Goal: Answer question/provide support

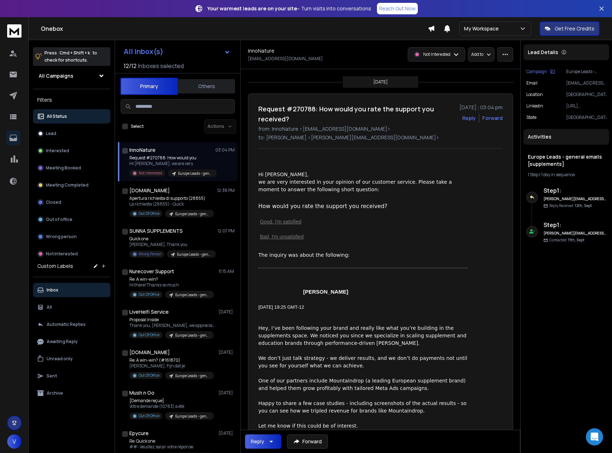
scroll to position [165, 0]
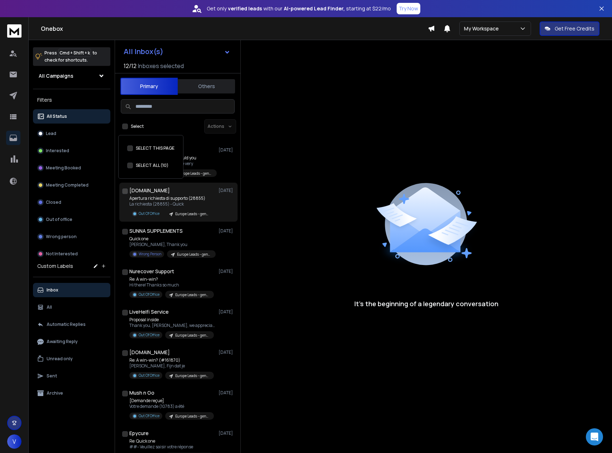
click at [167, 198] on p "Apertura richiesta di supporto (28855)" at bounding box center [171, 199] width 85 height 6
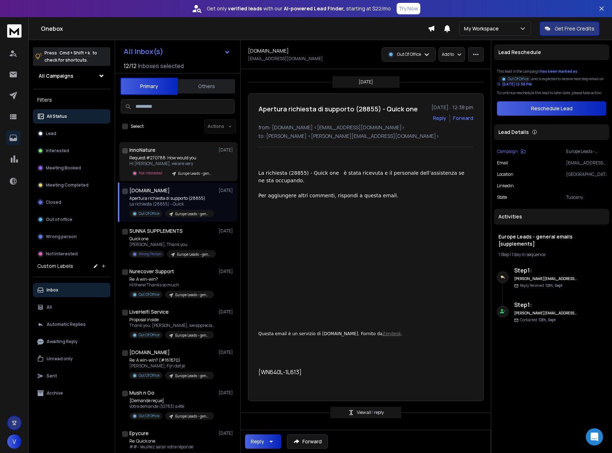
click at [172, 156] on p "Request #270788: How would you" at bounding box center [172, 158] width 86 height 6
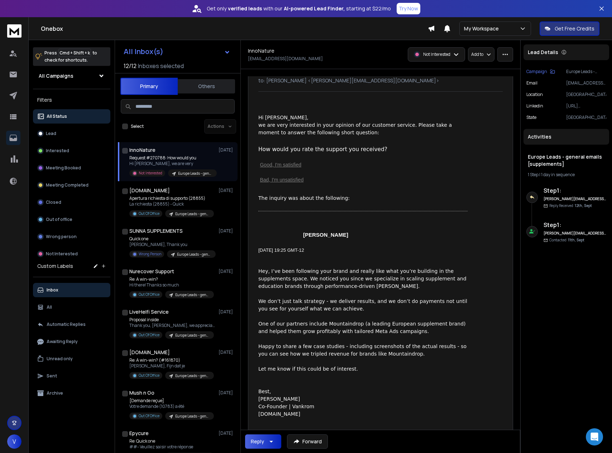
scroll to position [58, 0]
click at [66, 154] on button "Interested" at bounding box center [71, 151] width 77 height 14
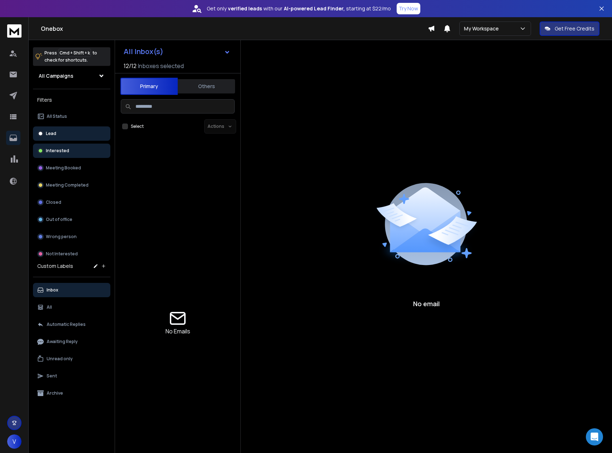
click at [65, 134] on button "Lead" at bounding box center [71, 134] width 77 height 14
